Goal: Task Accomplishment & Management: Use online tool/utility

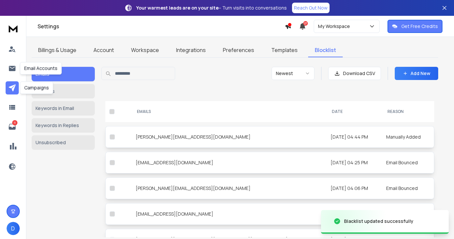
click at [8, 93] on link at bounding box center [12, 87] width 13 height 13
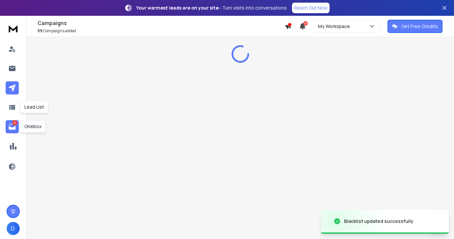
click at [13, 123] on p "11" at bounding box center [14, 122] width 5 height 5
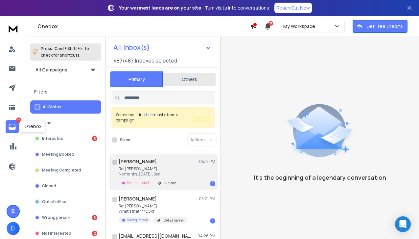
click at [199, 160] on p "05:13 PM" at bounding box center [207, 161] width 16 height 5
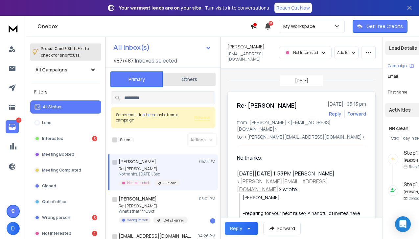
click at [374, 55] on div "Not Interested Add to" at bounding box center [327, 52] width 97 height 13
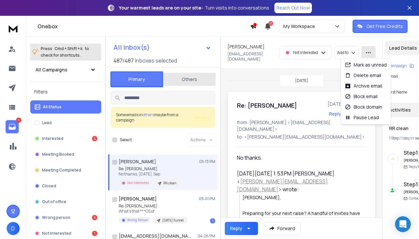
click at [376, 55] on button "button" at bounding box center [369, 52] width 14 height 13
click at [368, 97] on div "Block email" at bounding box center [361, 96] width 33 height 7
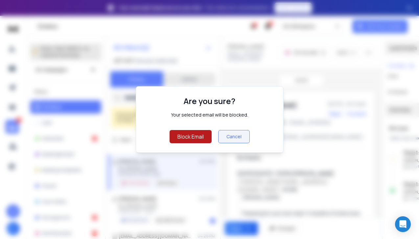
click at [182, 139] on button "Block Email" at bounding box center [191, 136] width 42 height 13
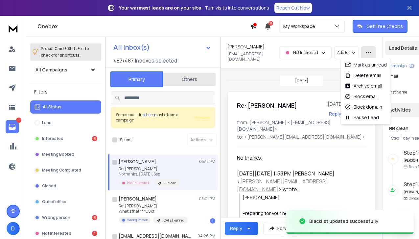
click at [372, 50] on icon "button" at bounding box center [369, 53] width 6 height 6
click at [369, 75] on div "Delete email" at bounding box center [363, 75] width 36 height 7
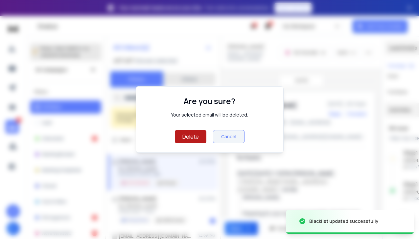
click at [187, 140] on button "Delete" at bounding box center [191, 136] width 32 height 13
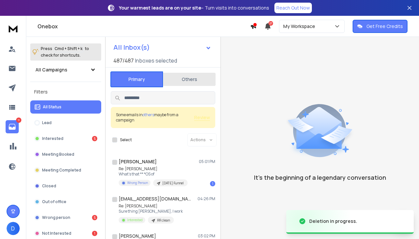
click at [190, 80] on button "Others" at bounding box center [189, 79] width 53 height 14
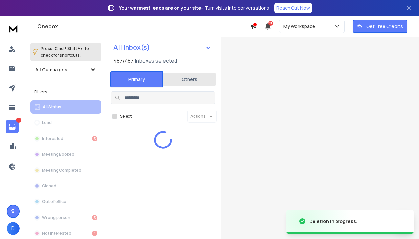
click at [135, 83] on button "Primary" at bounding box center [137, 79] width 53 height 16
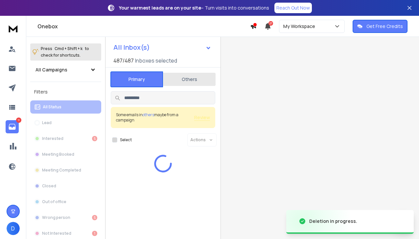
click at [182, 81] on button "Others" at bounding box center [189, 79] width 53 height 14
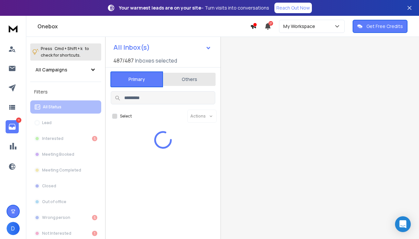
click at [146, 77] on button "Primary" at bounding box center [137, 79] width 53 height 16
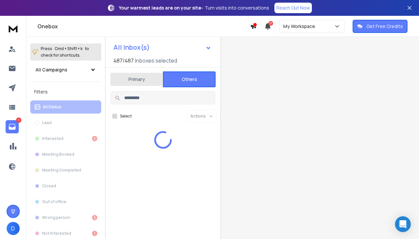
click at [184, 79] on button "Others" at bounding box center [189, 79] width 53 height 16
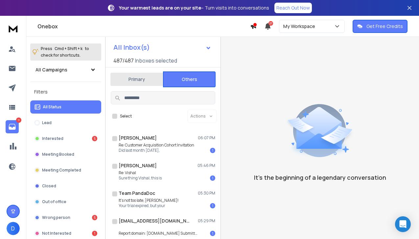
click at [143, 80] on button "Primary" at bounding box center [137, 79] width 53 height 14
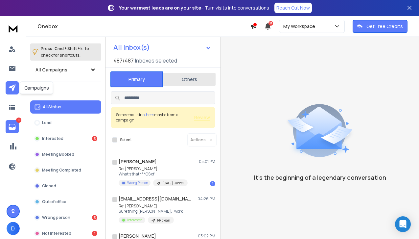
click at [11, 86] on icon at bounding box center [12, 88] width 8 height 8
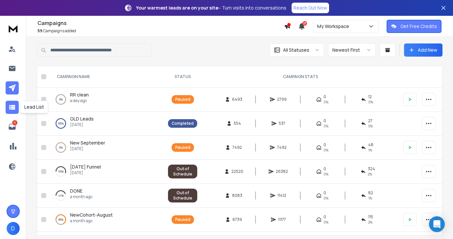
click at [9, 107] on icon at bounding box center [12, 107] width 6 height 5
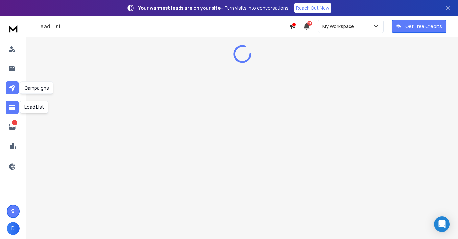
click at [9, 93] on link at bounding box center [12, 87] width 13 height 13
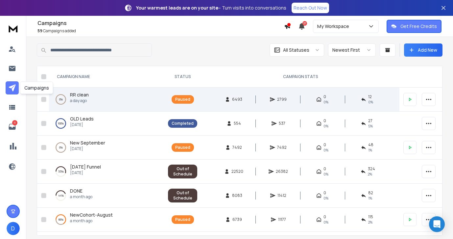
click at [76, 95] on span "RR clean" at bounding box center [79, 94] width 19 height 6
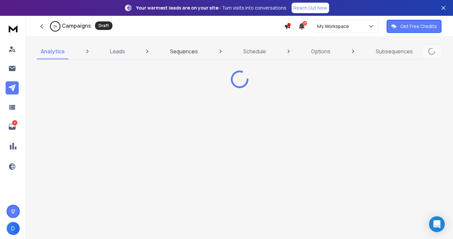
click at [187, 53] on p "Sequences" at bounding box center [184, 51] width 28 height 8
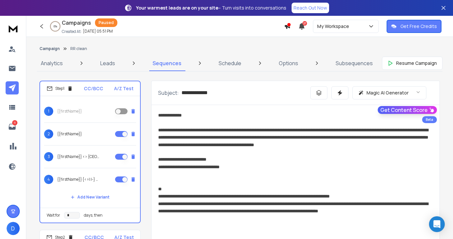
click at [70, 178] on p "{{firstName}} {<>|:|-} {CEO|Founder} Cohort {Referral|Introduction|Reference|No…" at bounding box center [78, 179] width 42 height 5
type input "**********"
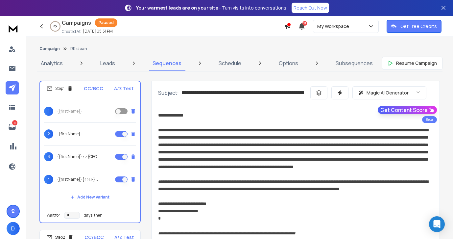
click at [206, 162] on div "**********" at bounding box center [293, 193] width 270 height 162
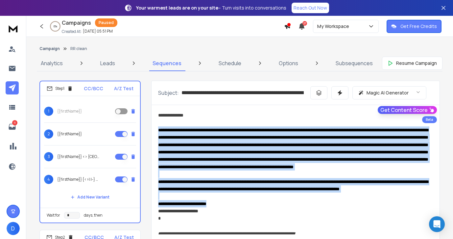
drag, startPoint x: 228, startPoint y: 225, endPoint x: 148, endPoint y: 131, distance: 123.9
click at [152, 131] on div "**********" at bounding box center [296, 176] width 288 height 143
copy div "**********"
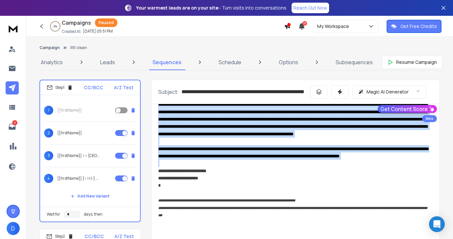
scroll to position [38, 0]
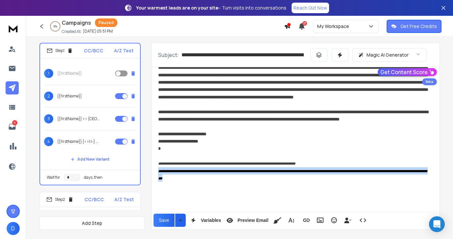
drag, startPoint x: 201, startPoint y: 200, endPoint x: 157, endPoint y: 193, distance: 43.9
click at [157, 193] on div "**********" at bounding box center [296, 138] width 288 height 143
copy span "**********"
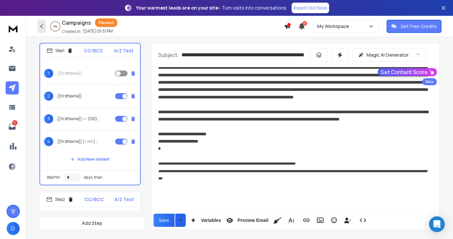
click at [42, 27] on icon at bounding box center [41, 26] width 3 height 4
